Goal: Check status: Check status

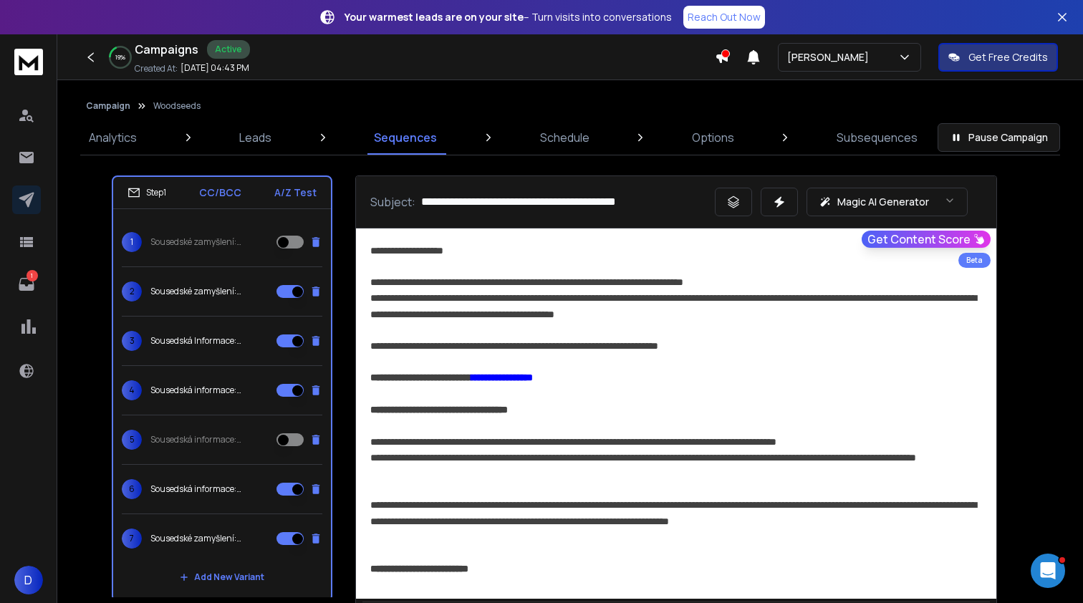
scroll to position [266, 0]
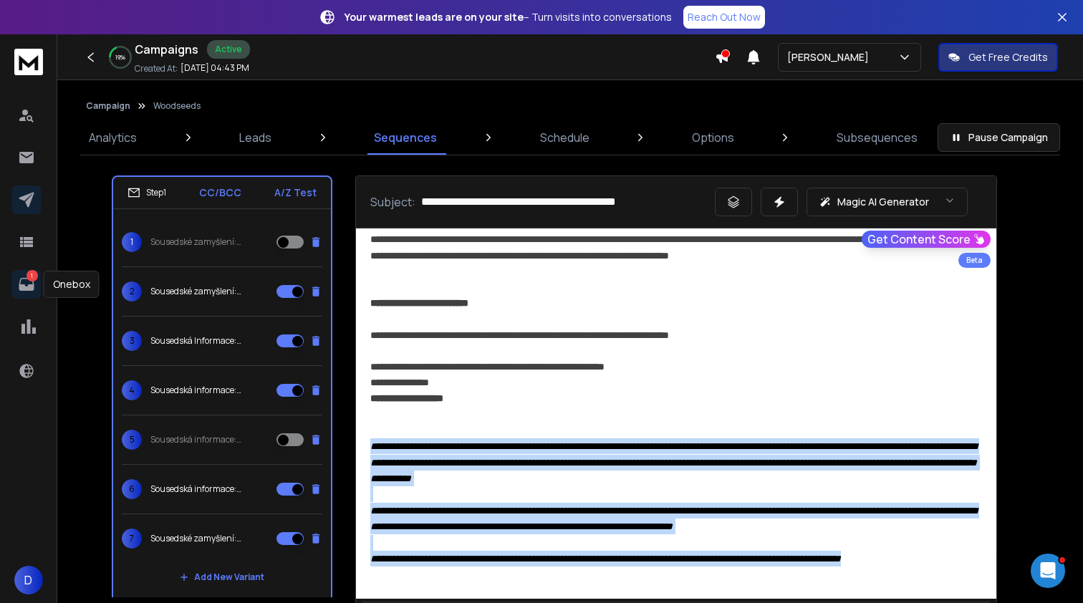
click at [23, 289] on icon at bounding box center [26, 284] width 15 height 13
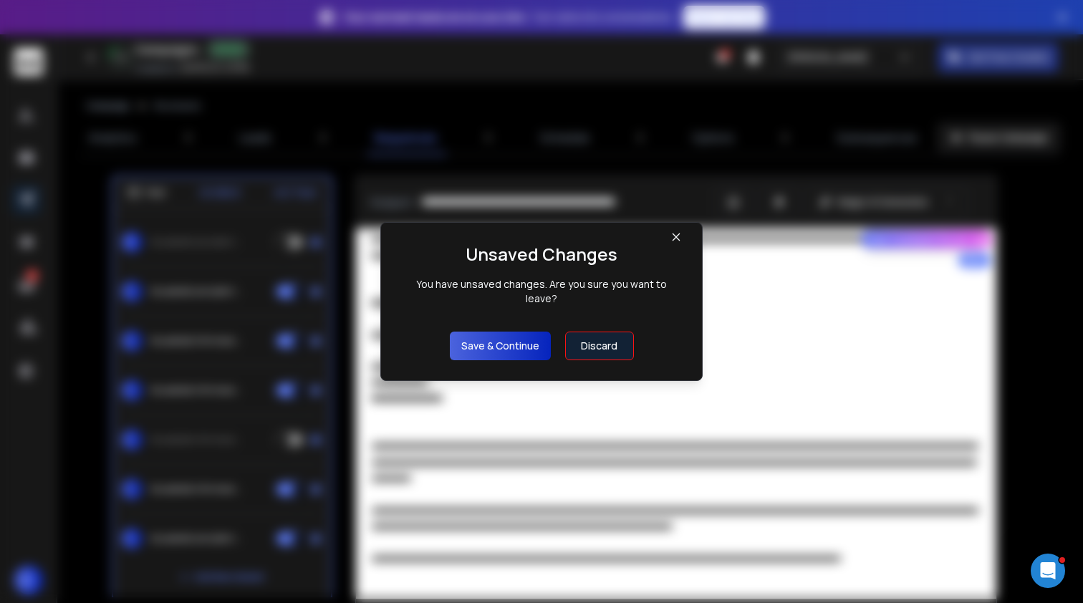
click at [668, 247] on div "Unsaved Changes You have unsaved changes. Are you sure you want to leave? Save …" at bounding box center [541, 301] width 322 height 159
click at [602, 347] on button "Discard" at bounding box center [599, 346] width 69 height 29
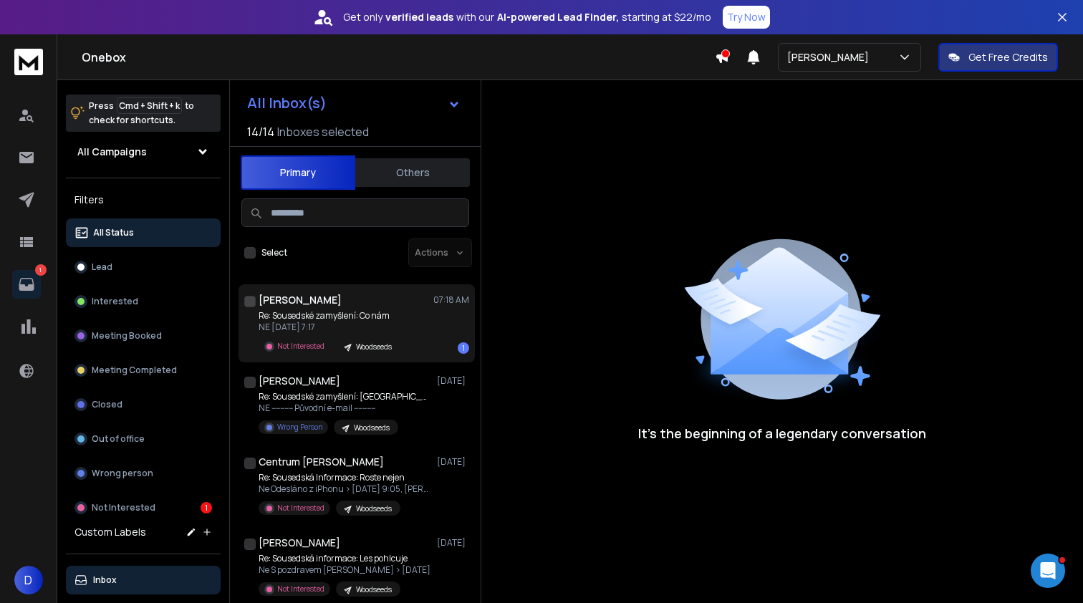
click at [365, 325] on p "NE čt 11. 9. 2025 v 7:17" at bounding box center [330, 327] width 142 height 11
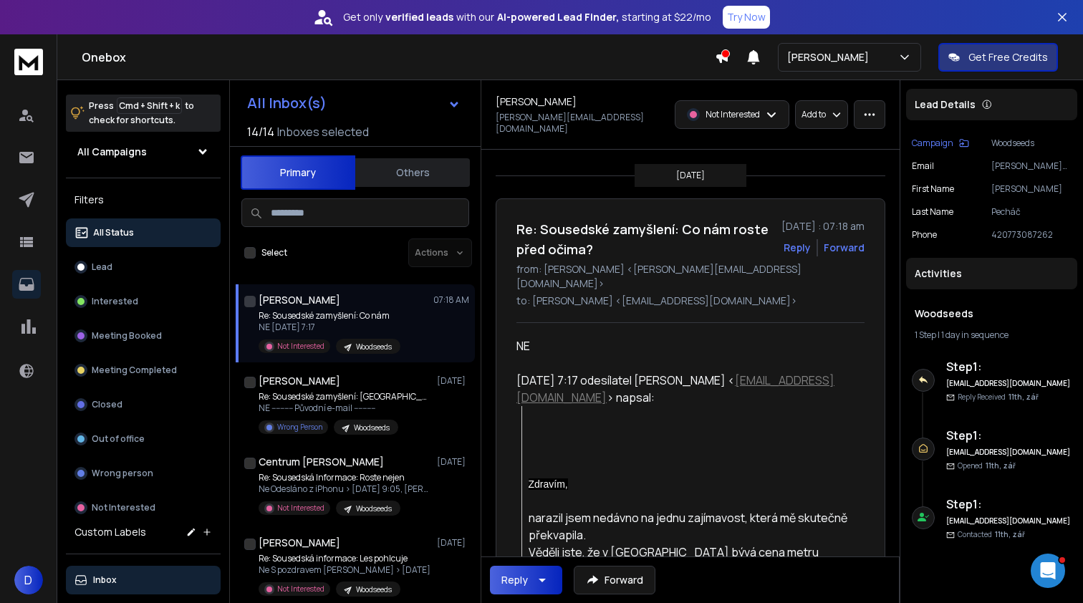
click at [437, 1] on div "Get only verified leads with our AI-powered Lead Finder, starting at $22/mo Try…" at bounding box center [541, 17] width 1083 height 34
click at [24, 198] on icon at bounding box center [26, 199] width 15 height 15
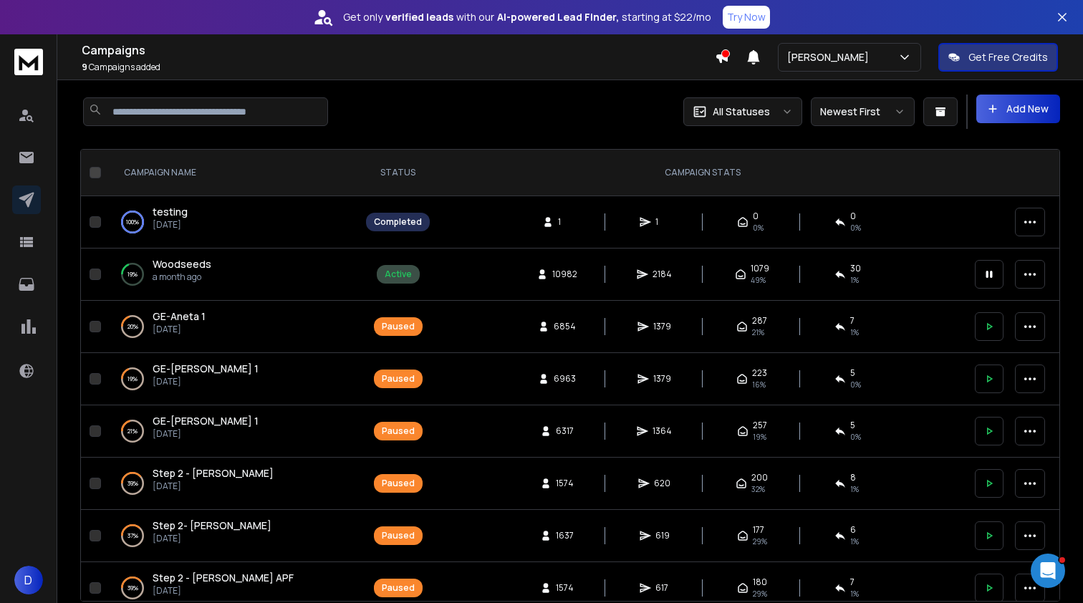
click at [196, 268] on span "Woodseeds" at bounding box center [182, 264] width 59 height 14
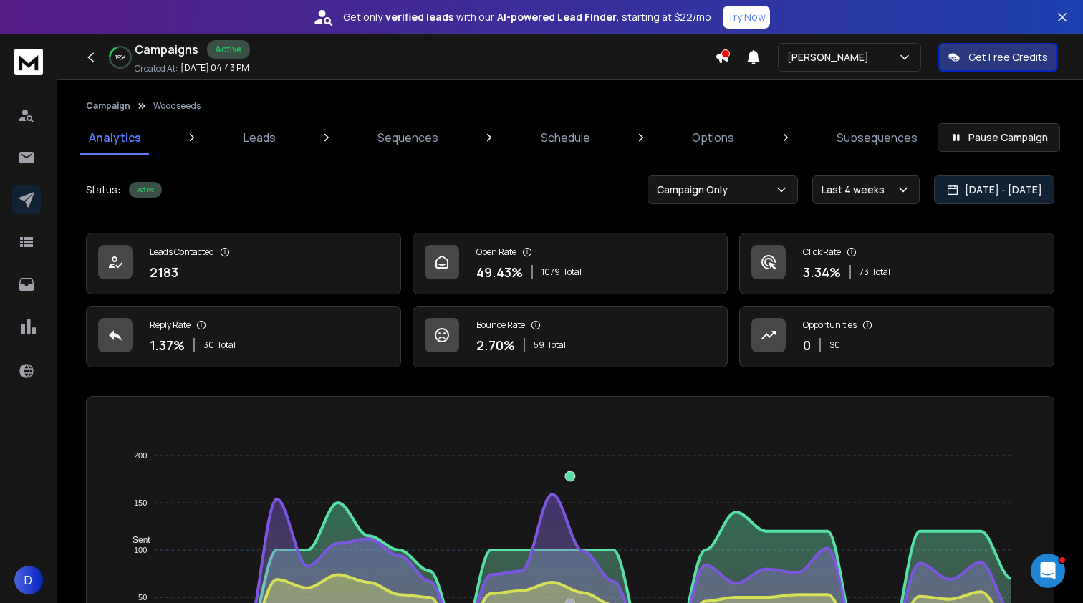
click at [966, 196] on button "14 Aug 2025 - 11 Sep 2025" at bounding box center [994, 189] width 120 height 29
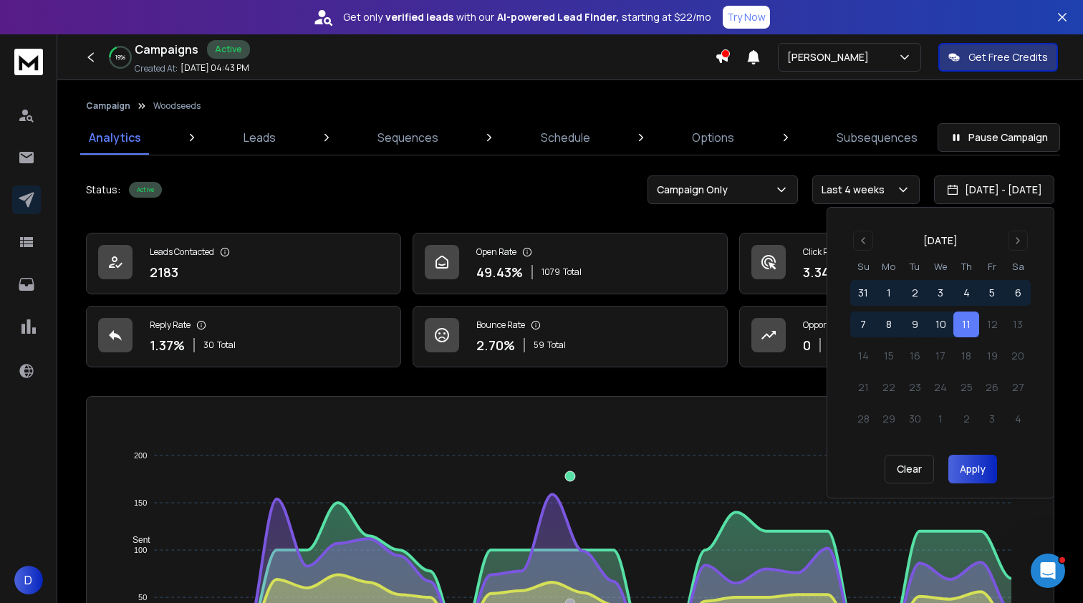
click at [873, 249] on div "September 2025 Su Mo Tu We Th Fr Sa 31 1 2 3 4 5 6 7 8 9 10 11 12 13 14 15 16 1…" at bounding box center [940, 331] width 180 height 201
click at [860, 248] on button "Go to previous month" at bounding box center [863, 241] width 20 height 20
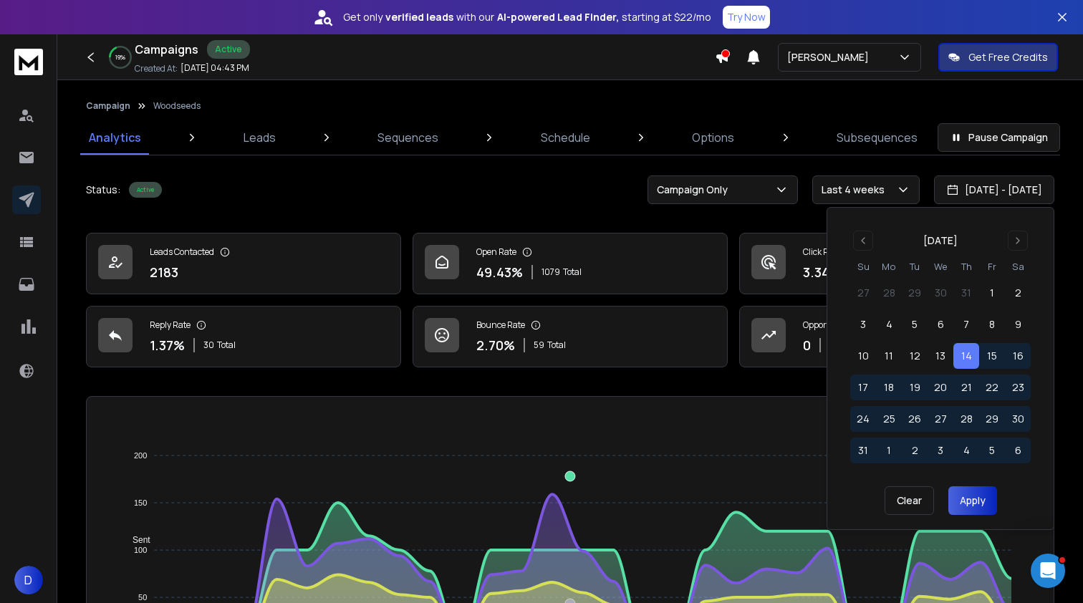
click at [888, 383] on button "18" at bounding box center [889, 388] width 26 height 26
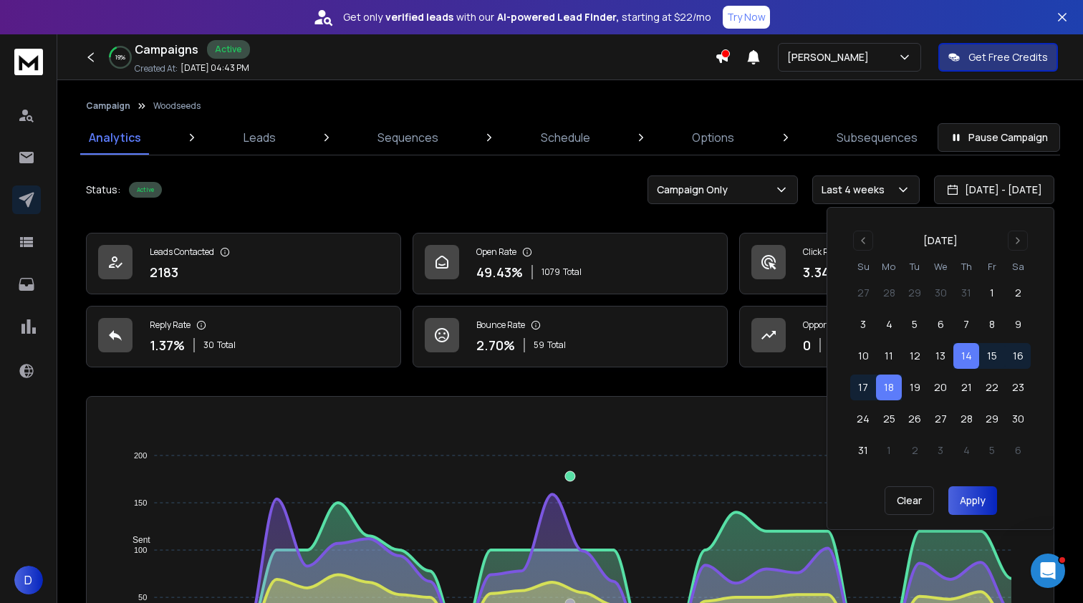
click at [888, 383] on button "18" at bounding box center [889, 388] width 26 height 26
click at [1017, 246] on button "Go to next month" at bounding box center [1018, 241] width 20 height 20
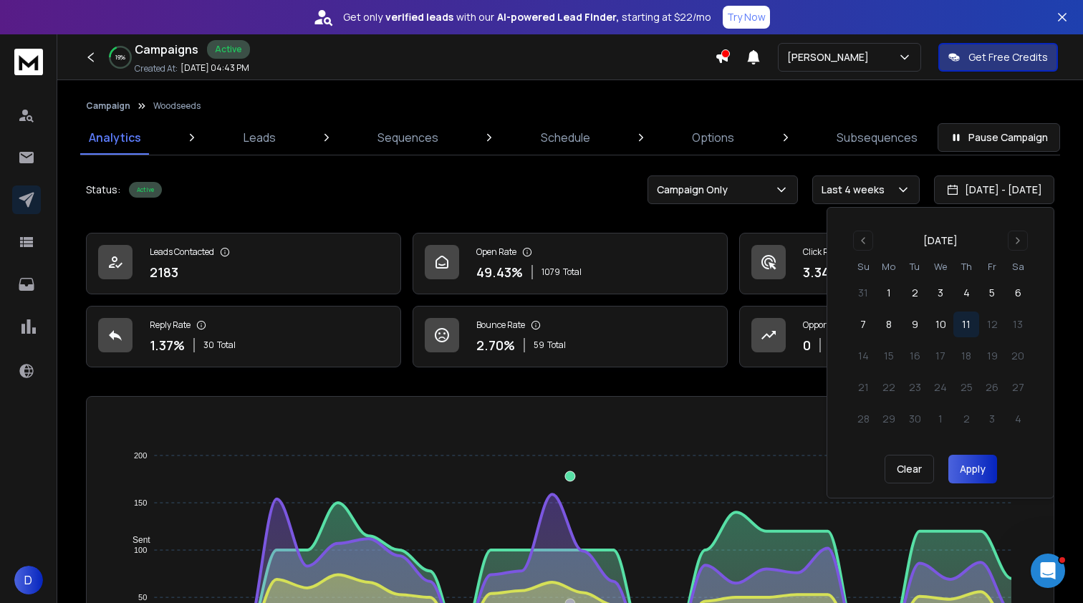
click at [966, 323] on button "11" at bounding box center [966, 325] width 26 height 26
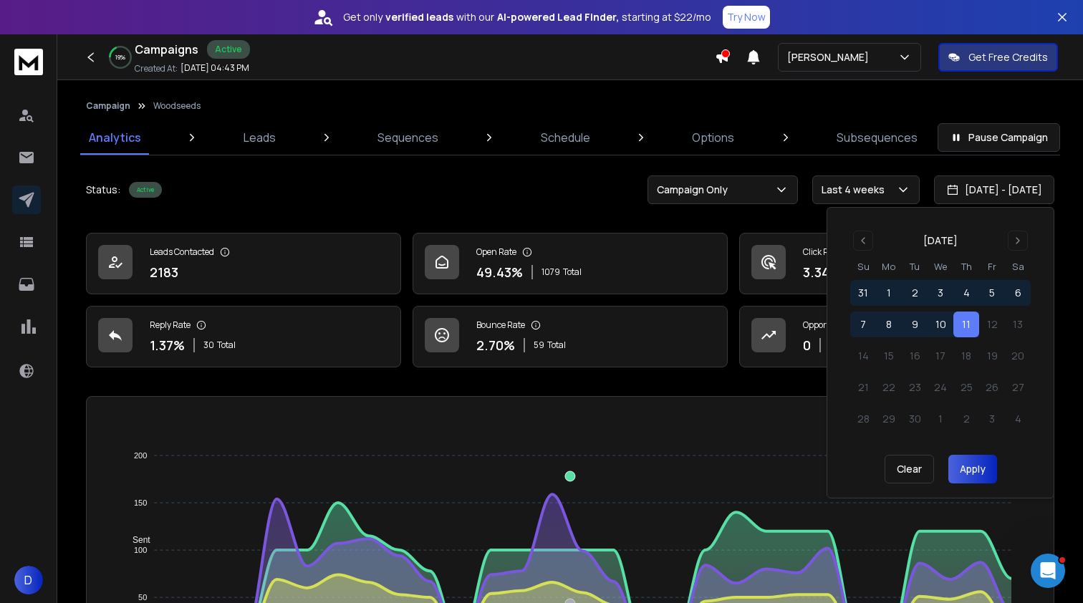
click at [970, 466] on button "Apply" at bounding box center [972, 469] width 49 height 29
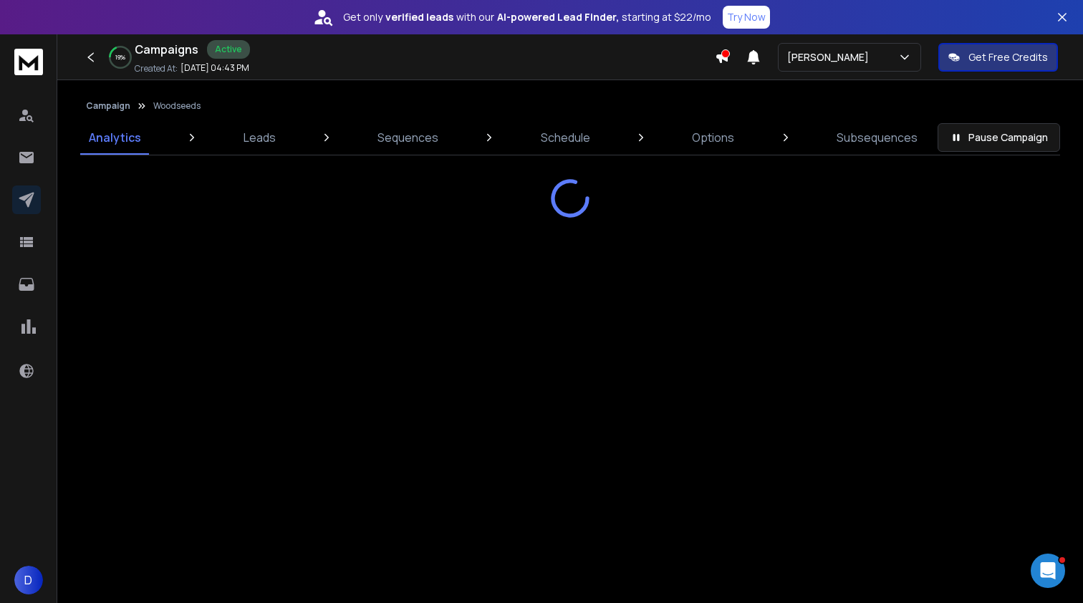
click at [1063, 16] on icon at bounding box center [1062, 17] width 9 height 9
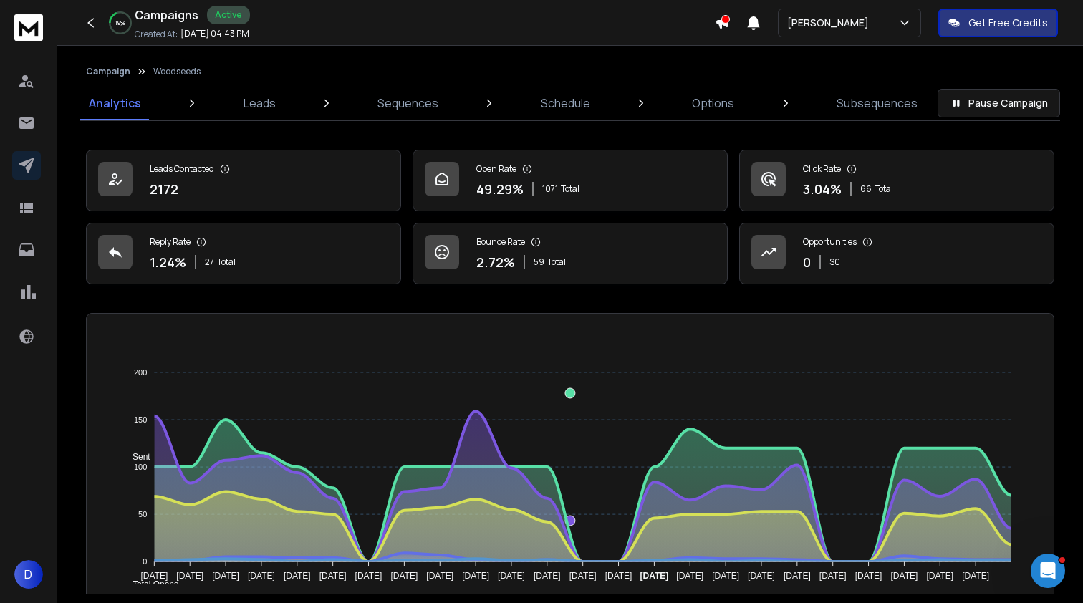
scroll to position [42, 0]
